Goal: Task Accomplishment & Management: Use online tool/utility

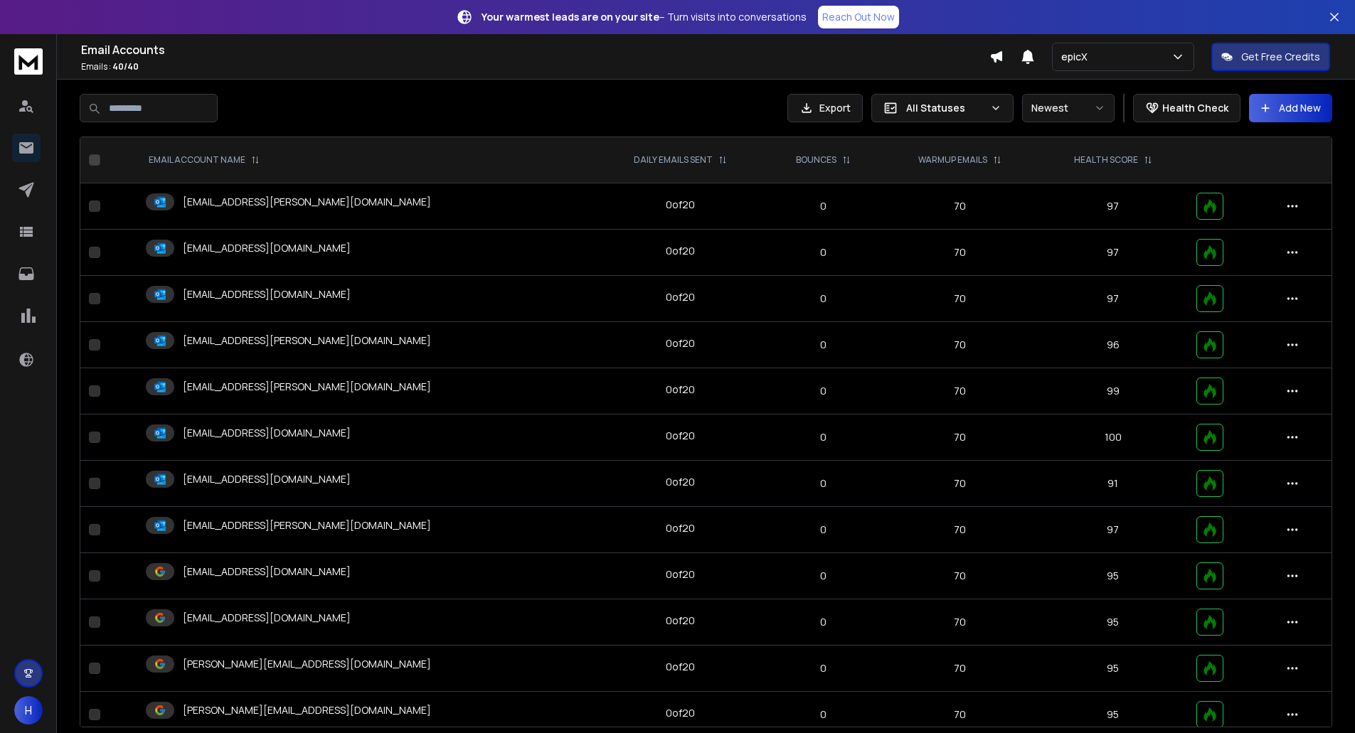
click at [345, 206] on div "[EMAIL_ADDRESS][PERSON_NAME][DOMAIN_NAME]" at bounding box center [366, 201] width 440 height 17
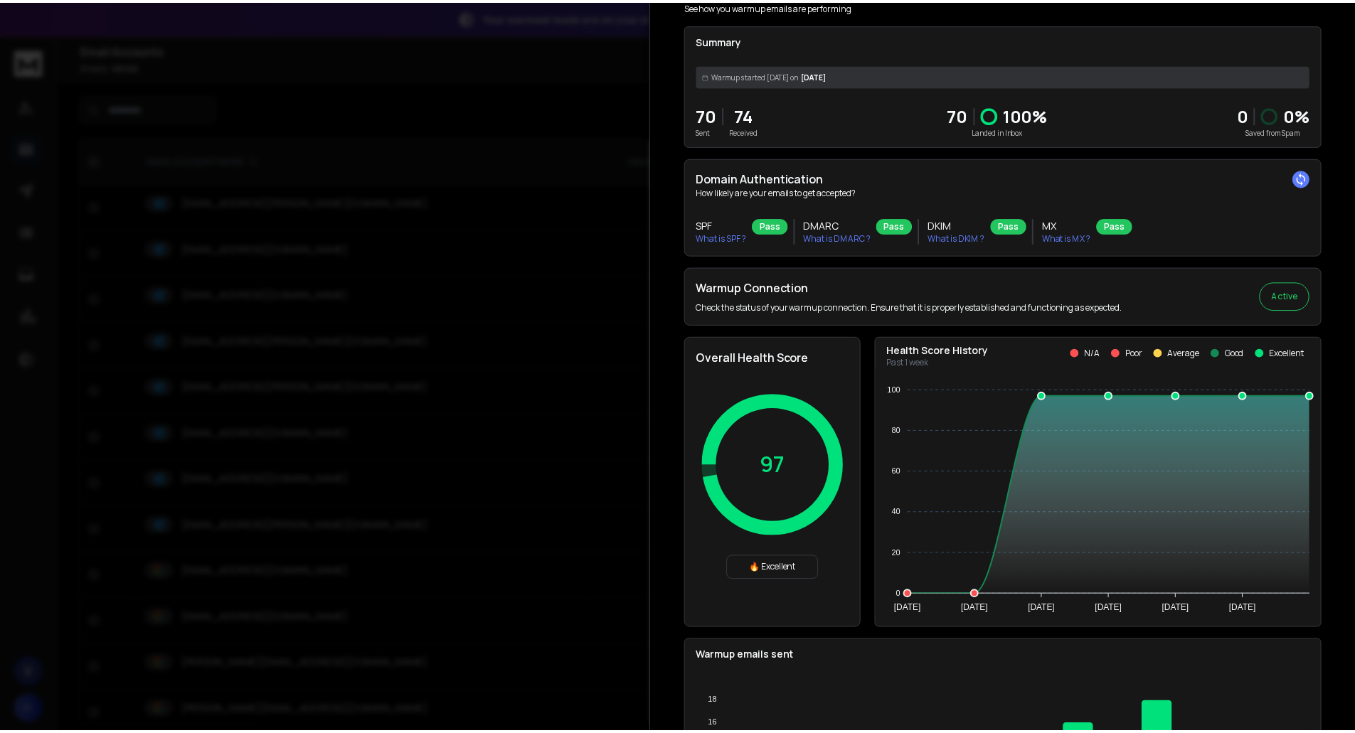
scroll to position [356, 0]
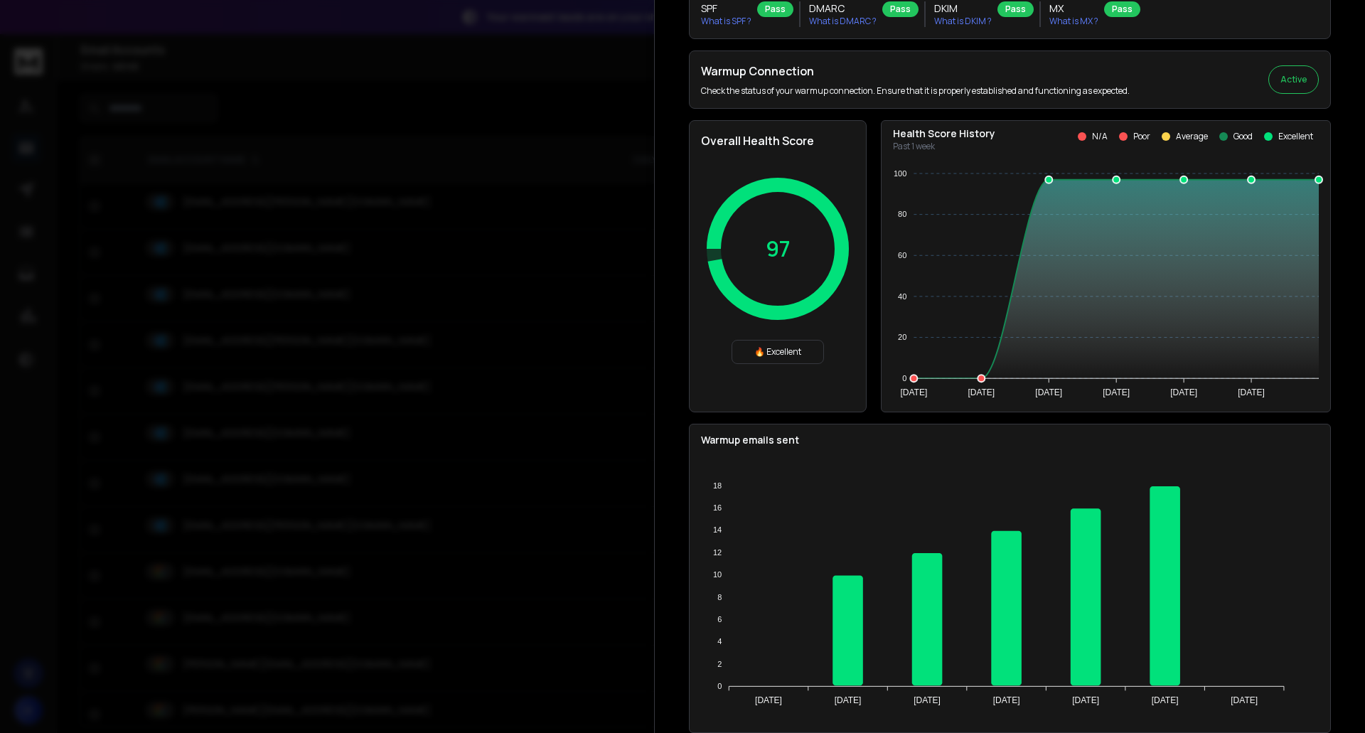
click at [508, 223] on div at bounding box center [682, 366] width 1365 height 733
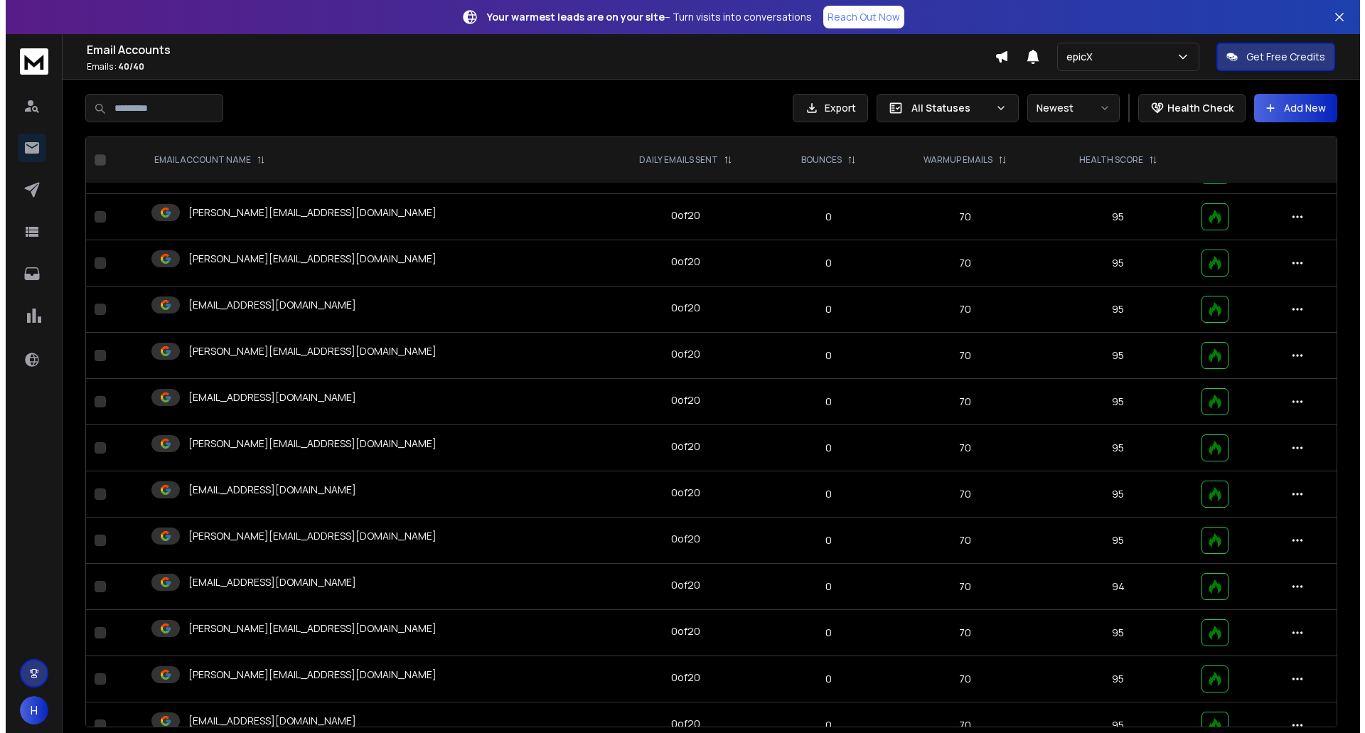
scroll to position [853, 0]
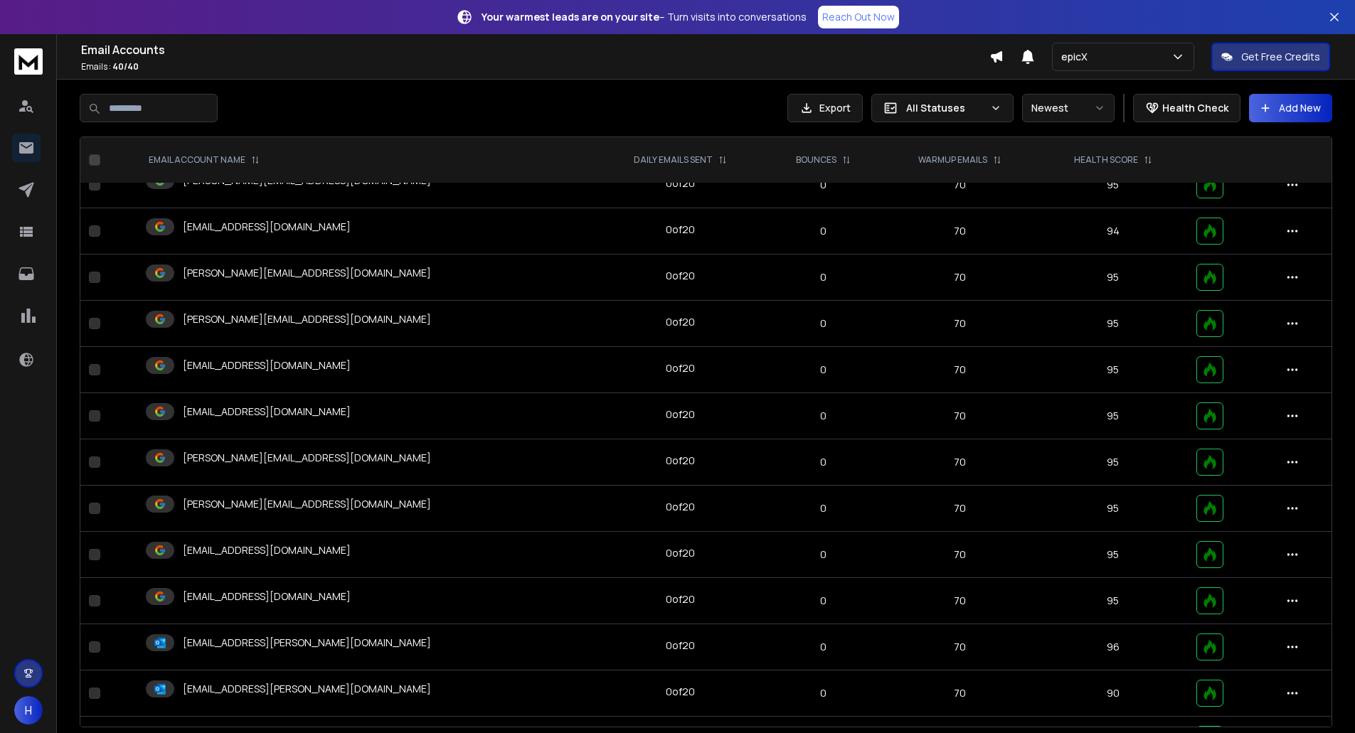
click at [363, 412] on div "[EMAIL_ADDRESS][DOMAIN_NAME]" at bounding box center [366, 411] width 440 height 17
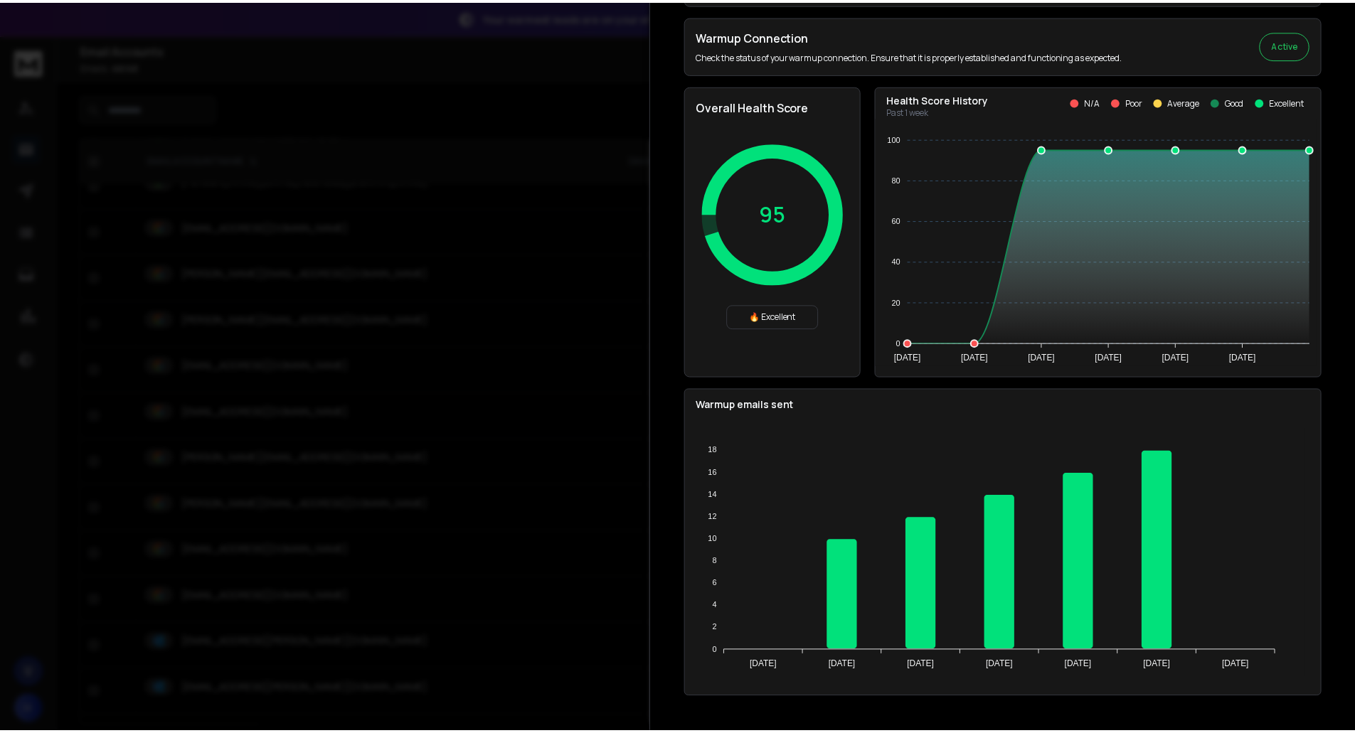
scroll to position [395, 0]
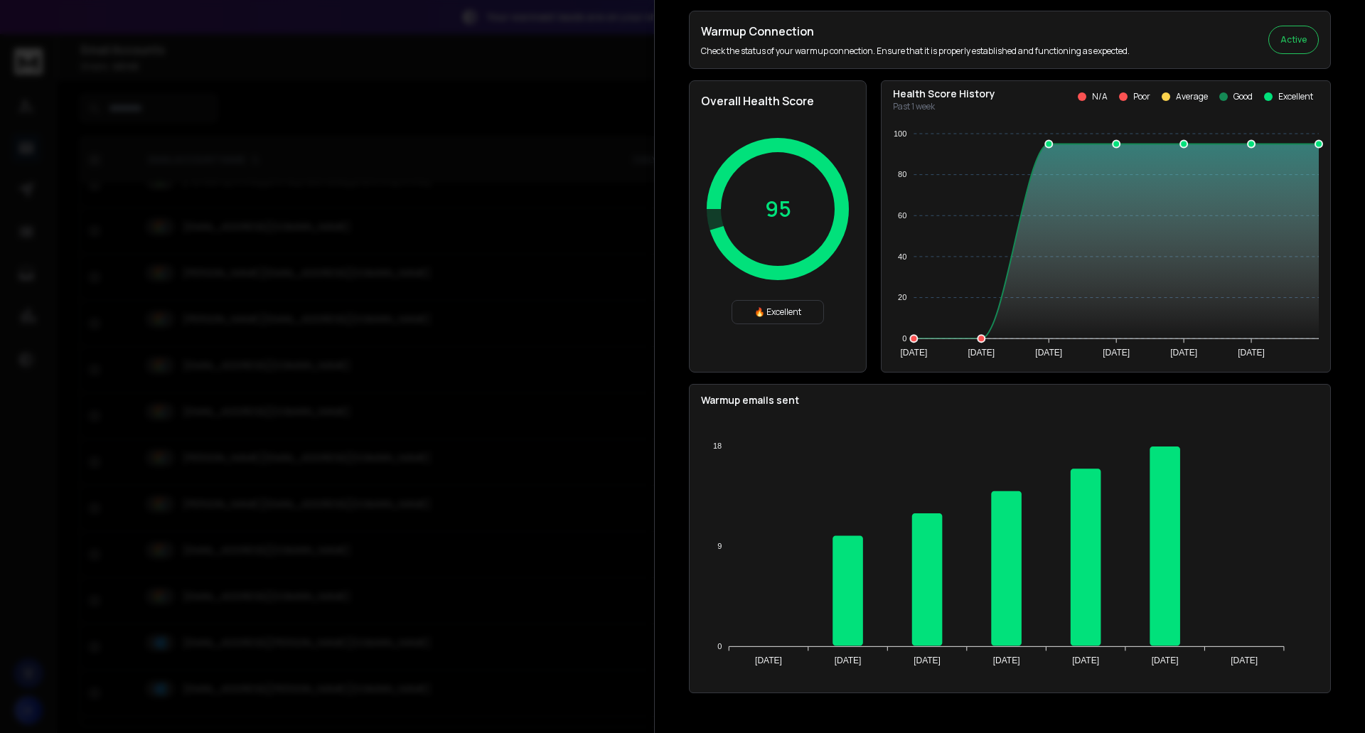
click at [498, 265] on div at bounding box center [682, 366] width 1365 height 733
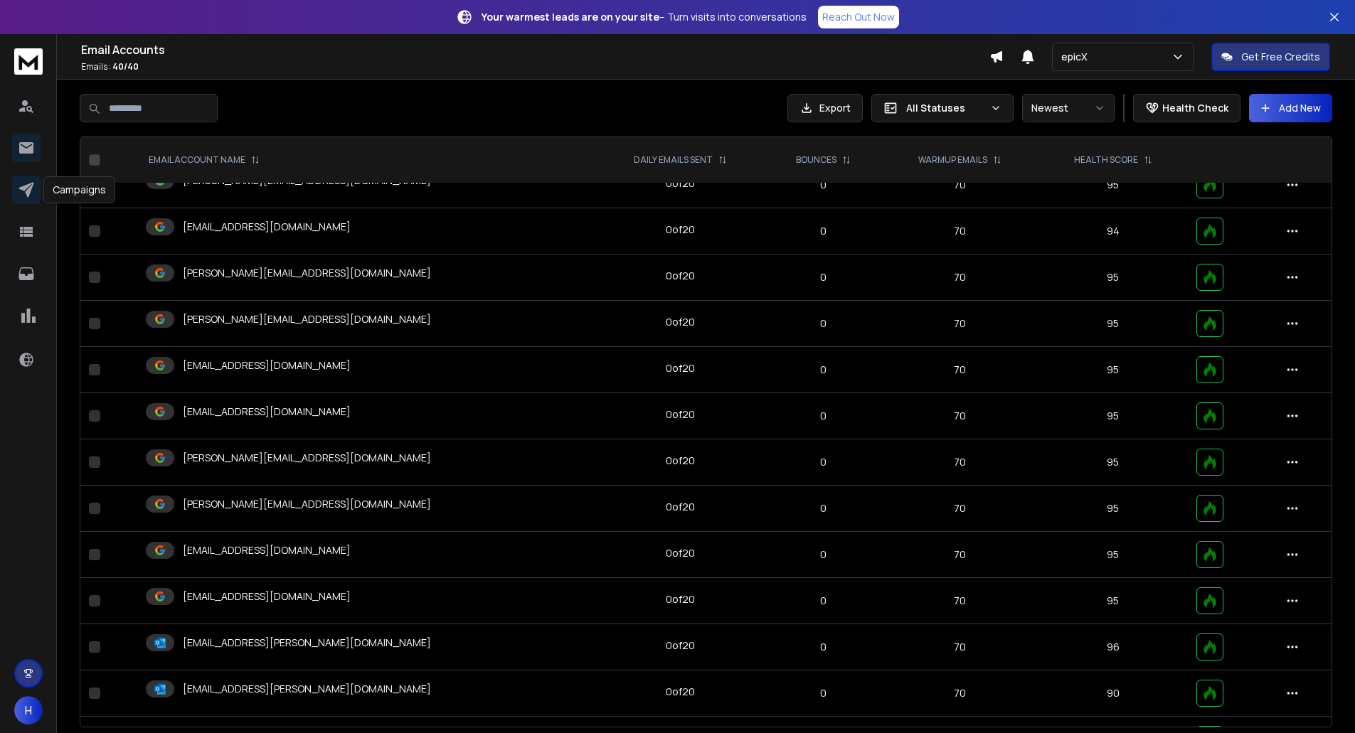
click at [18, 186] on icon at bounding box center [26, 189] width 17 height 17
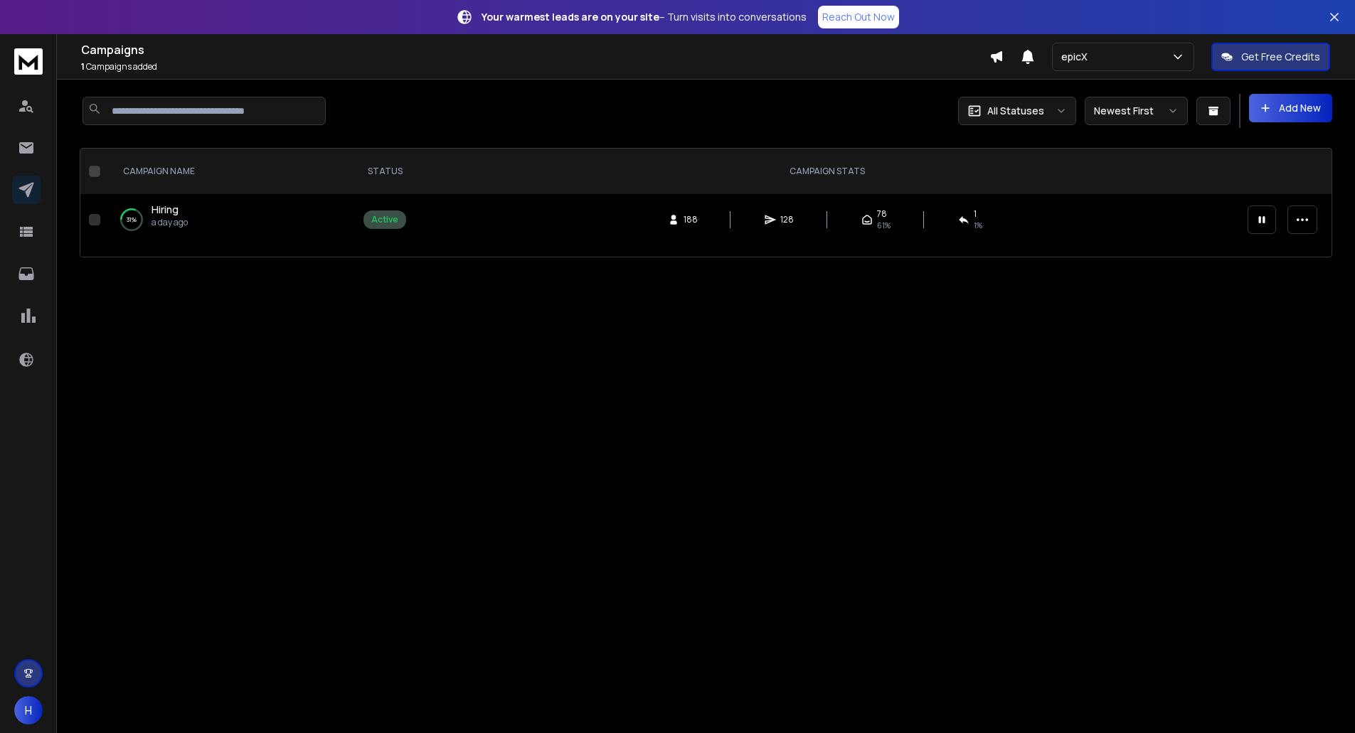
click at [464, 218] on div "188 128 78 61 % 1 1 %" at bounding box center [826, 219] width 807 height 23
